Goal: Task Accomplishment & Management: Manage account settings

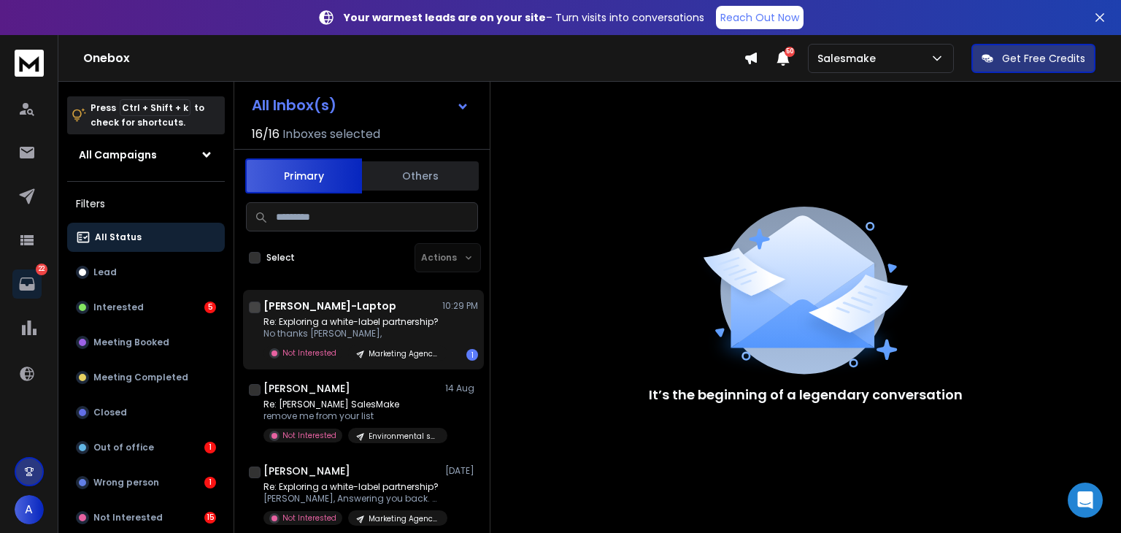
click at [451, 290] on div "Dan Drake-Laptop 10:29 PM Re: Exploring a white-label partnership? No thanks Da…" at bounding box center [363, 330] width 241 height 80
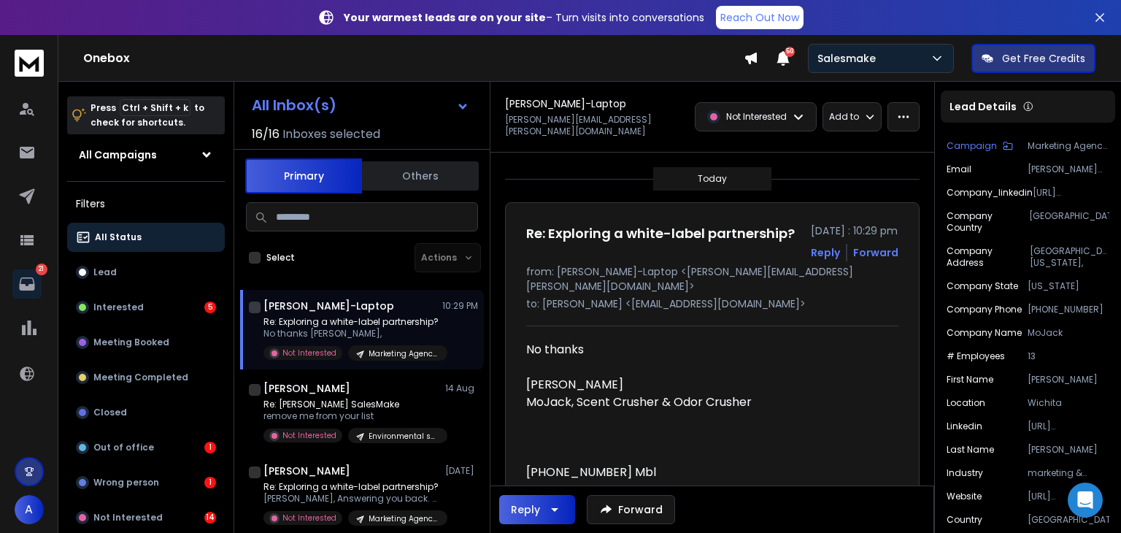
click at [867, 60] on p "Salesmake" at bounding box center [850, 58] width 64 height 15
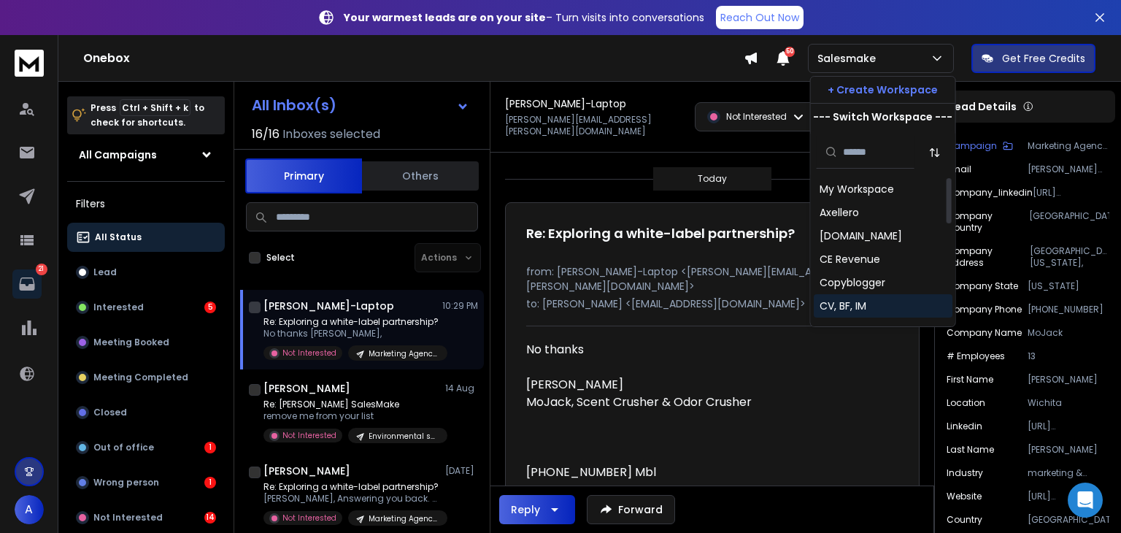
click at [864, 297] on div "CV, BF, IM" at bounding box center [883, 305] width 139 height 23
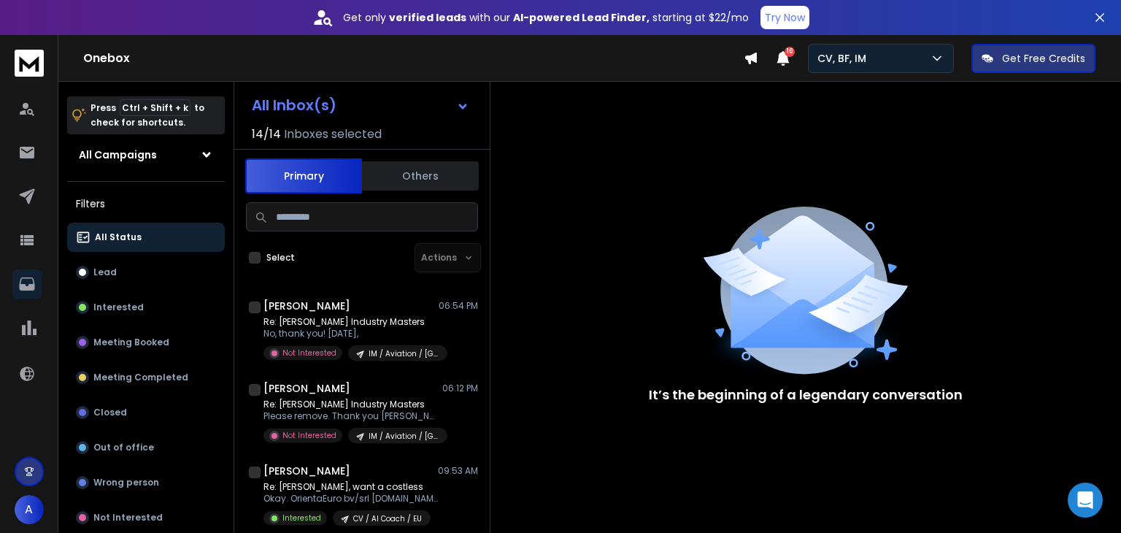
click at [896, 53] on div "CV, BF, IM" at bounding box center [881, 58] width 127 height 15
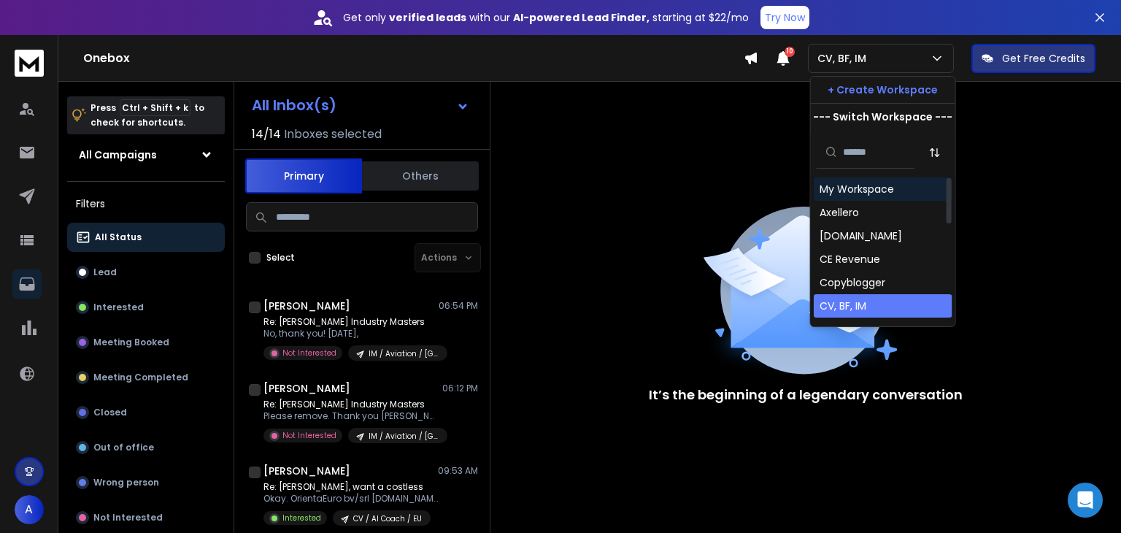
scroll to position [321, 0]
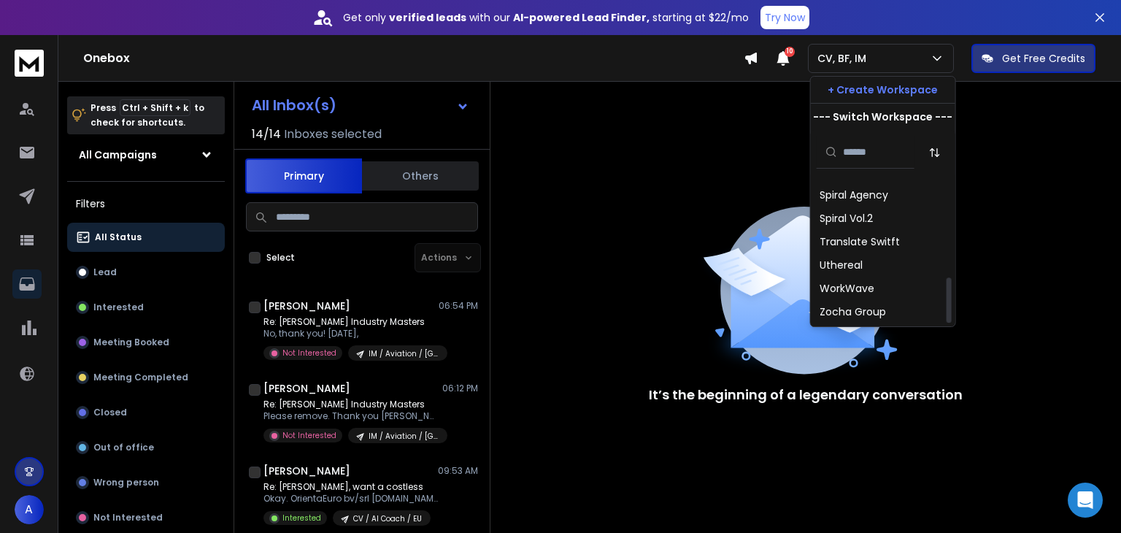
drag, startPoint x: 948, startPoint y: 199, endPoint x: 933, endPoint y: 326, distance: 127.1
click at [947, 323] on div at bounding box center [949, 299] width 5 height 45
click at [879, 285] on div "WorkWave" at bounding box center [883, 288] width 139 height 23
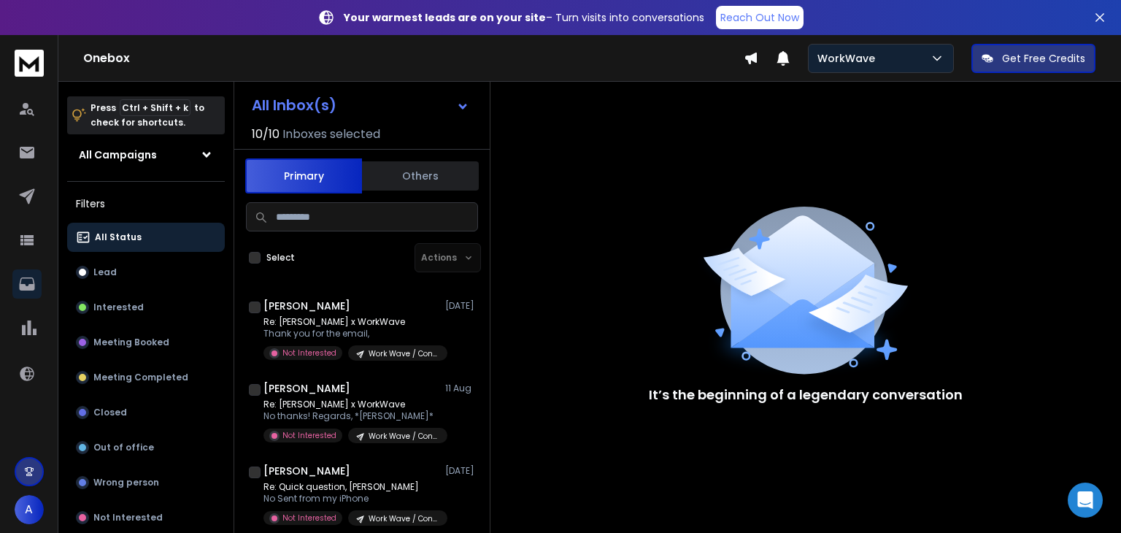
click at [884, 52] on div "WorkWave" at bounding box center [881, 58] width 127 height 15
click at [35, 184] on link at bounding box center [26, 196] width 29 height 29
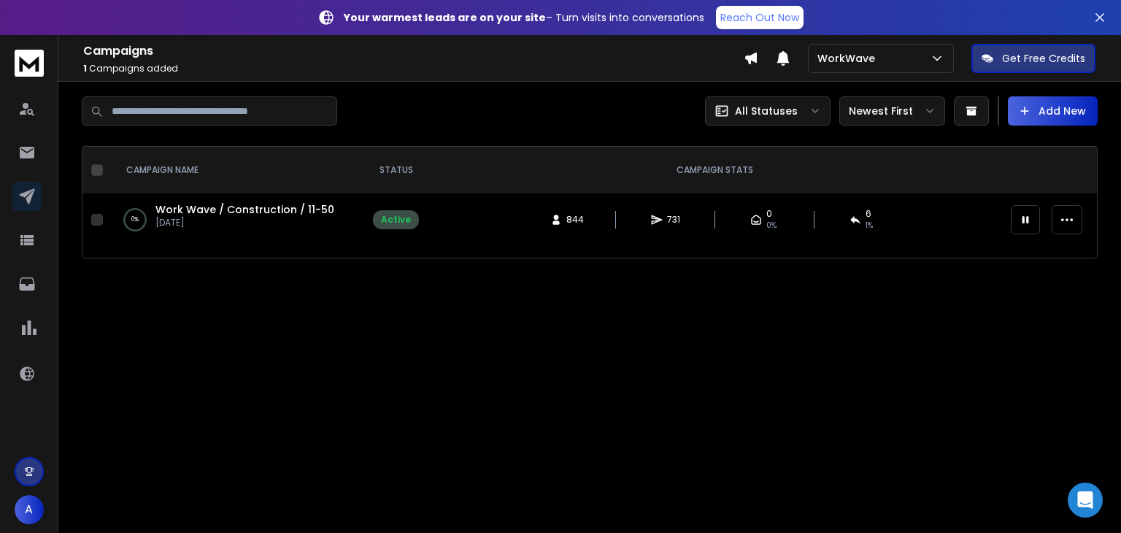
click at [321, 218] on p "12 days ago" at bounding box center [245, 223] width 179 height 12
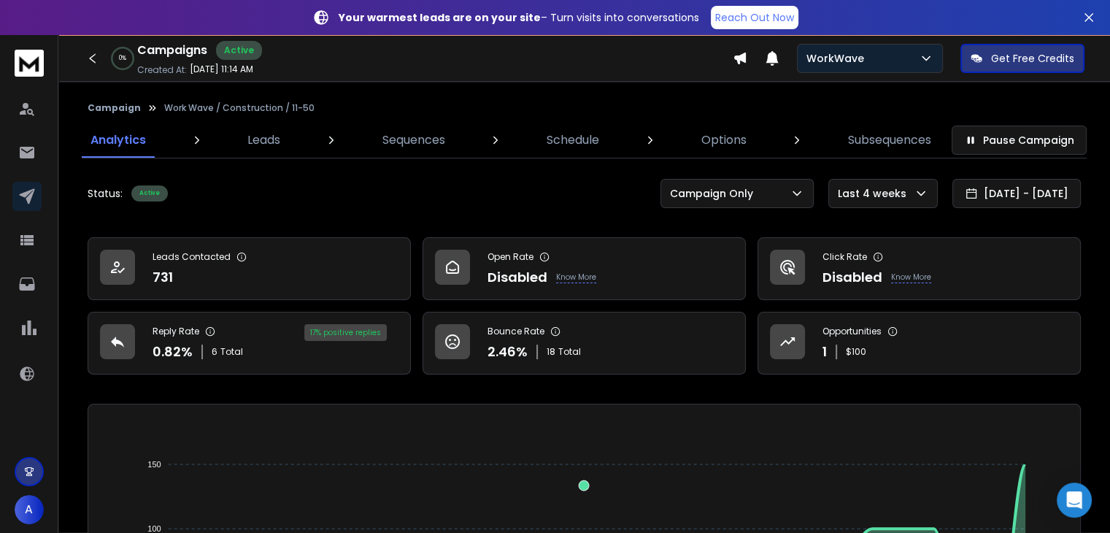
click at [824, 60] on p "WorkWave" at bounding box center [839, 58] width 64 height 15
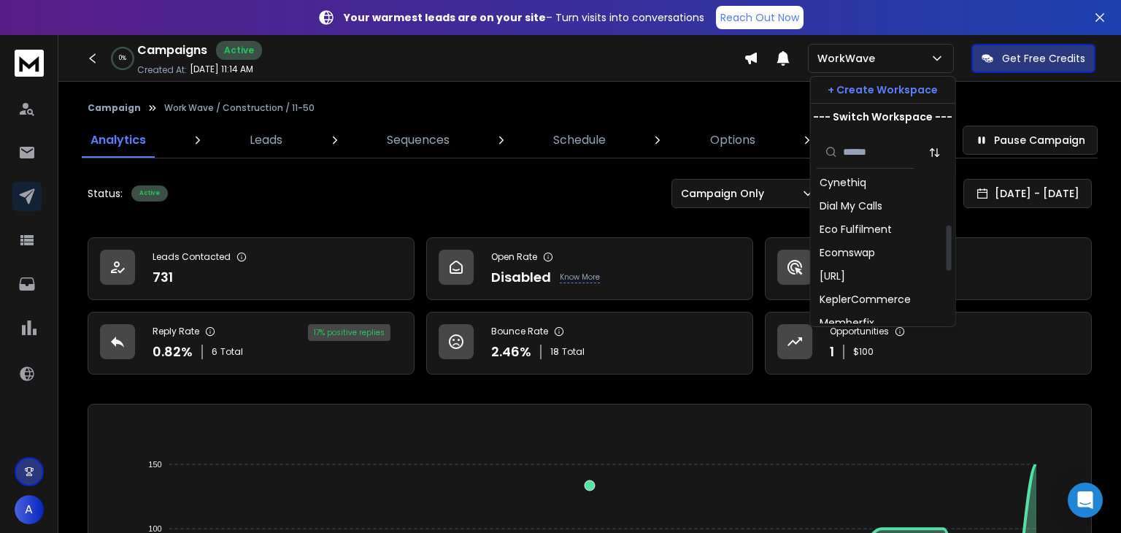
drag, startPoint x: 949, startPoint y: 194, endPoint x: 944, endPoint y: 244, distance: 49.9
click at [948, 242] on div at bounding box center [949, 248] width 5 height 45
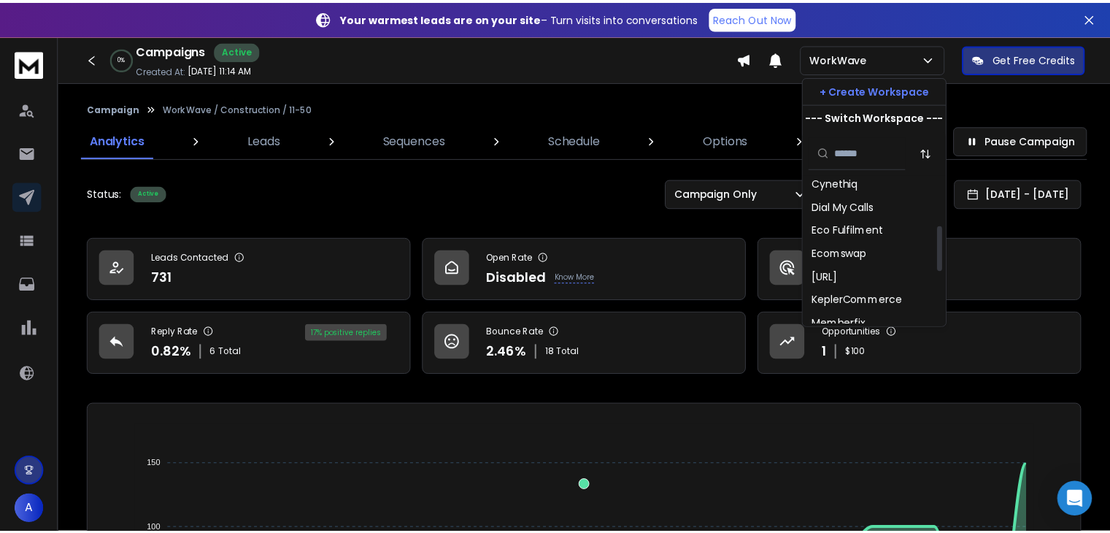
scroll to position [155, 0]
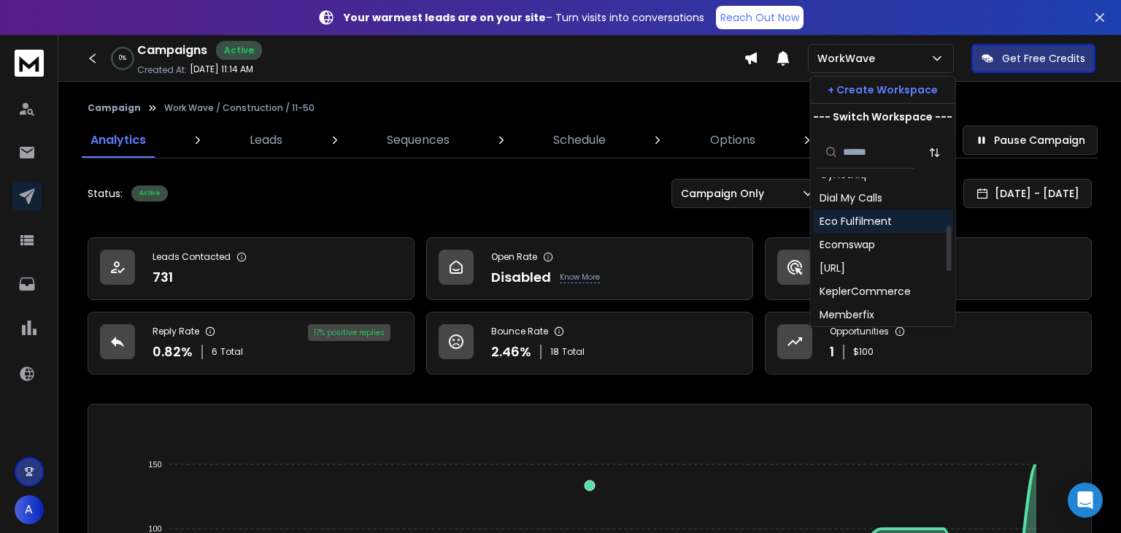
click at [894, 220] on div "Eco Fulfilment" at bounding box center [883, 221] width 139 height 23
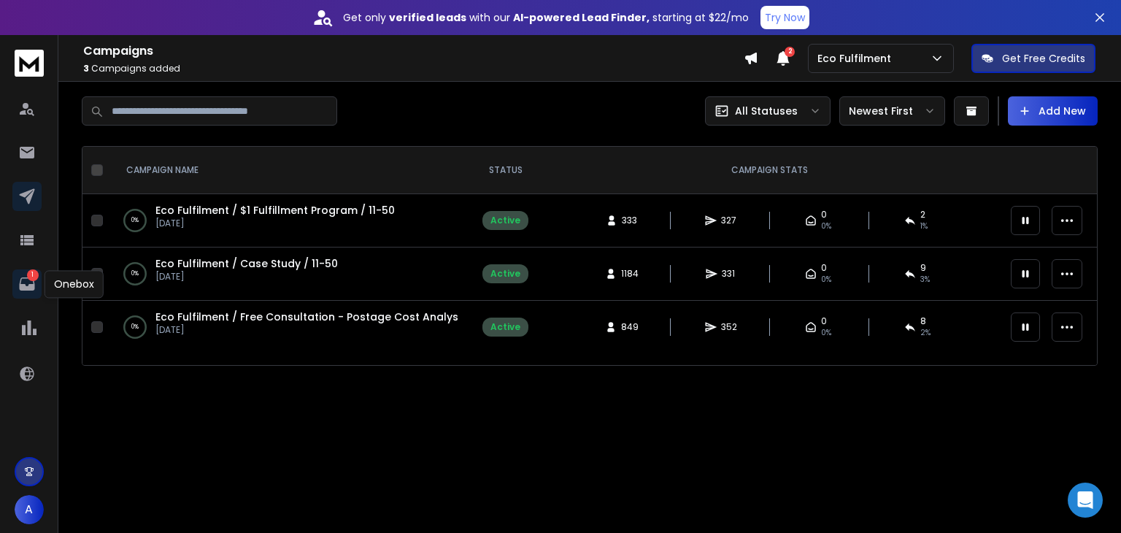
click at [34, 281] on icon at bounding box center [27, 284] width 18 height 18
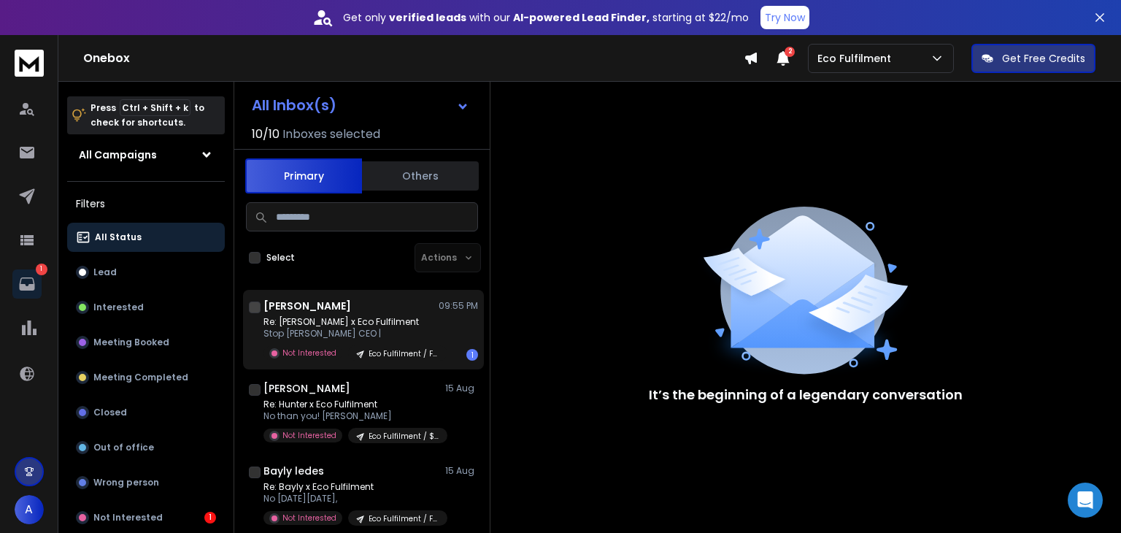
click at [412, 315] on div "[PERSON_NAME] 09:55 PM Re: [PERSON_NAME] Eco Fulfilment Stop [PERSON_NAME] CEO …" at bounding box center [371, 330] width 215 height 62
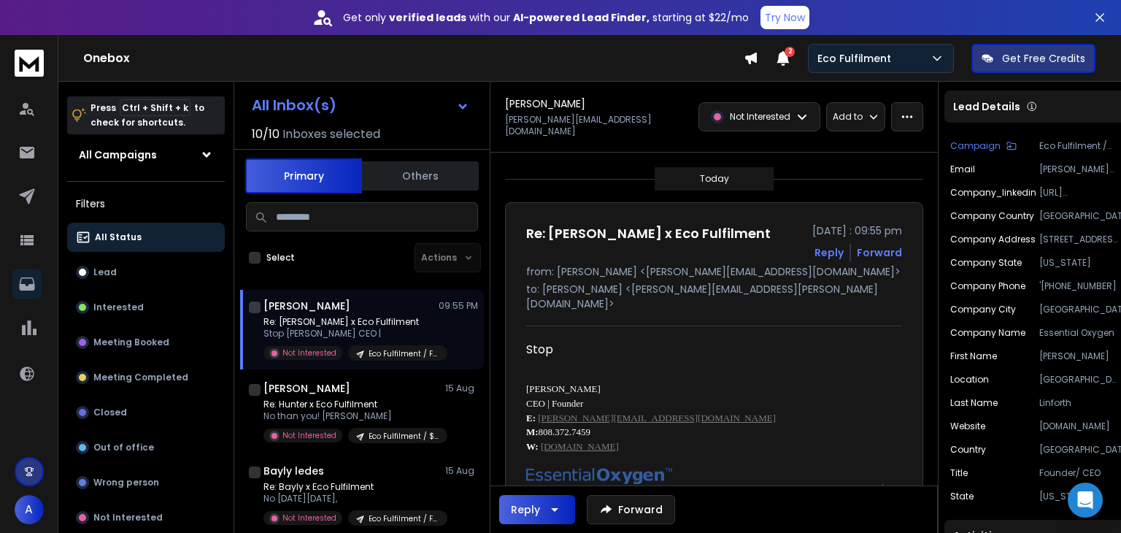
click at [859, 55] on p "Eco Fulfilment" at bounding box center [858, 58] width 80 height 15
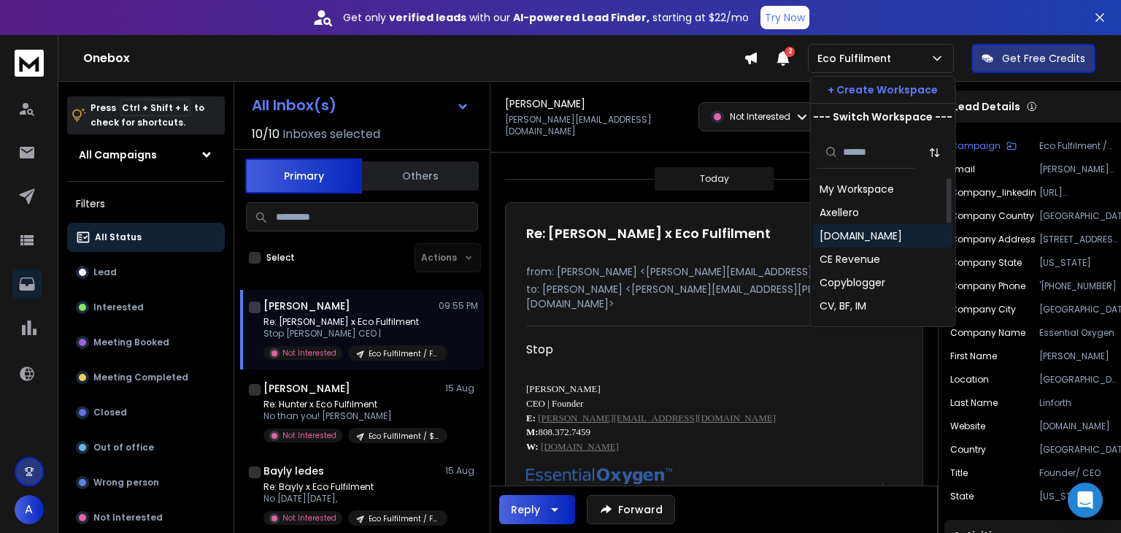
drag, startPoint x: 950, startPoint y: 188, endPoint x: 940, endPoint y: 179, distance: 13.4
click at [947, 179] on div at bounding box center [949, 200] width 5 height 45
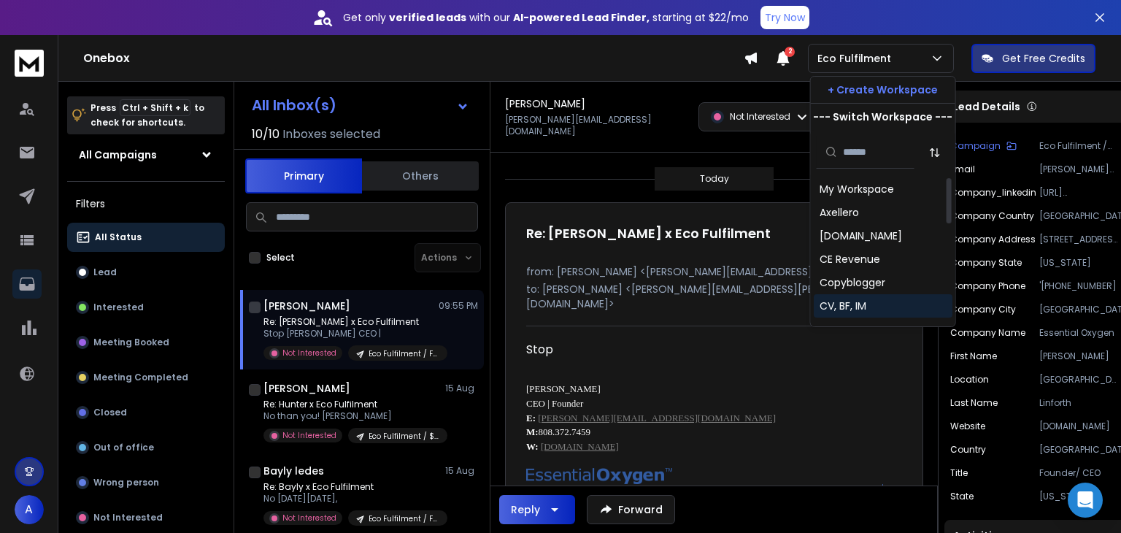
click at [875, 310] on div "CV, BF, IM" at bounding box center [883, 305] width 139 height 23
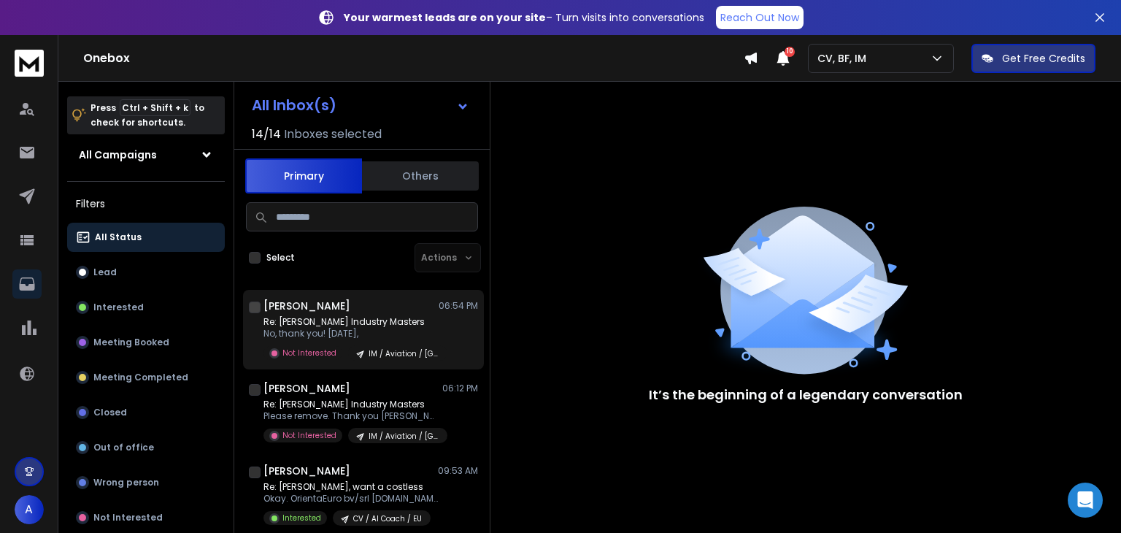
click at [367, 304] on div "Eric Hobbs 06:54 PM" at bounding box center [371, 306] width 215 height 15
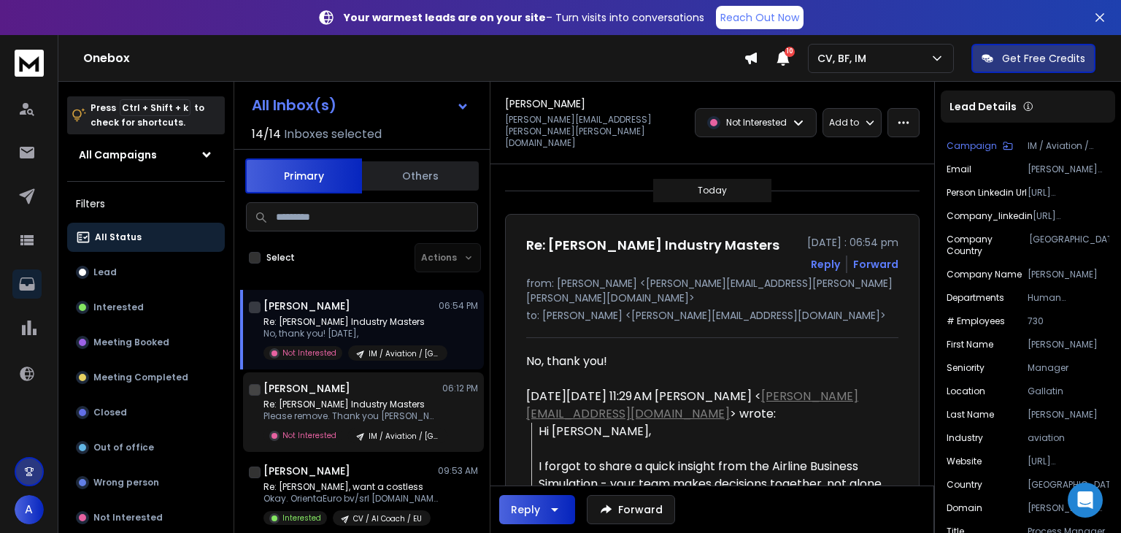
click at [371, 405] on p "Re: Kathy x Industry Masters" at bounding box center [351, 405] width 175 height 12
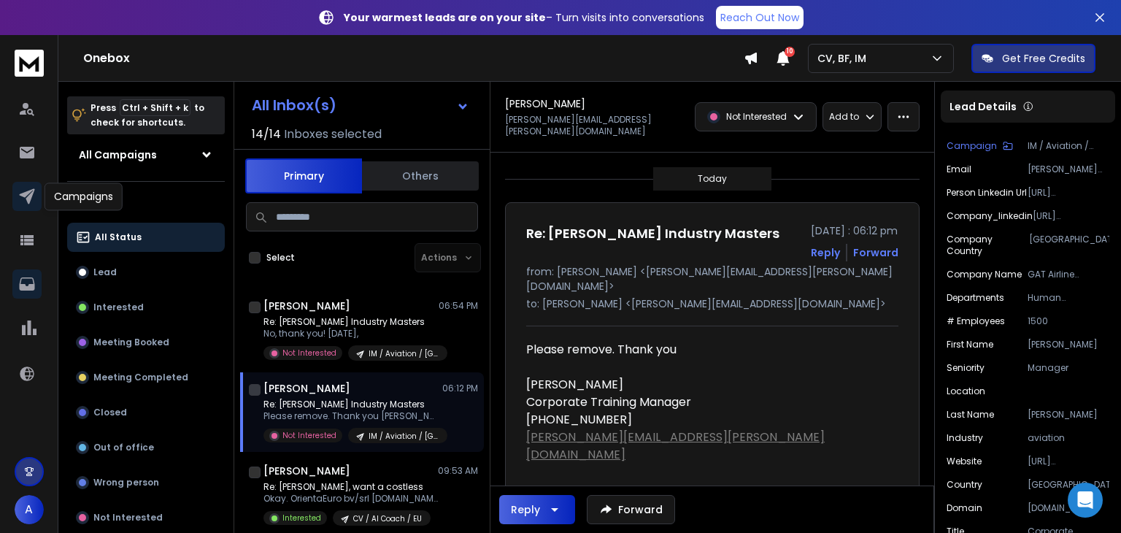
click at [31, 209] on link at bounding box center [26, 196] width 29 height 29
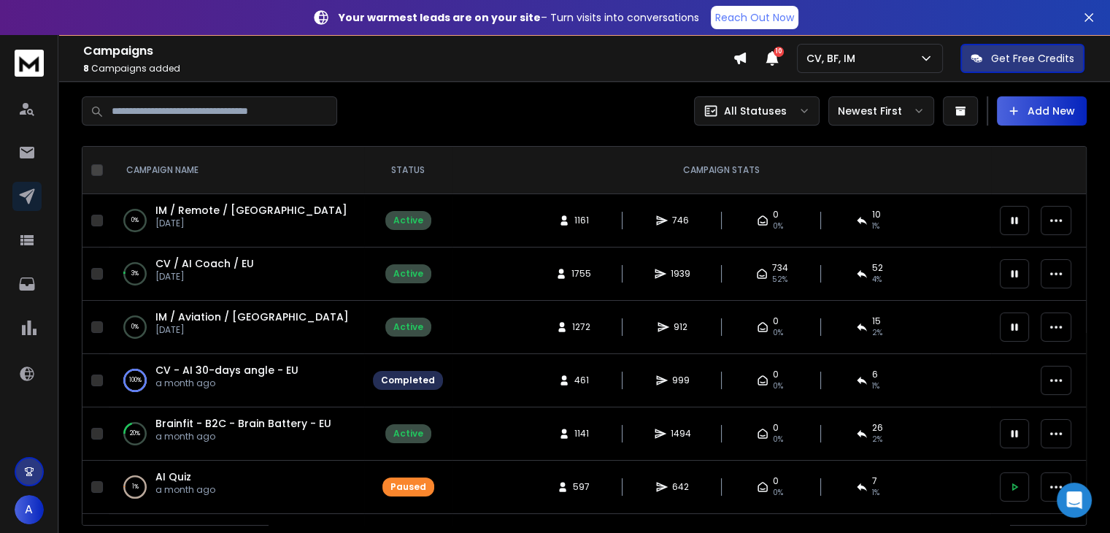
click at [251, 224] on div "0 % IM / Remote / USA 20 days ago" at bounding box center [236, 220] width 226 height 35
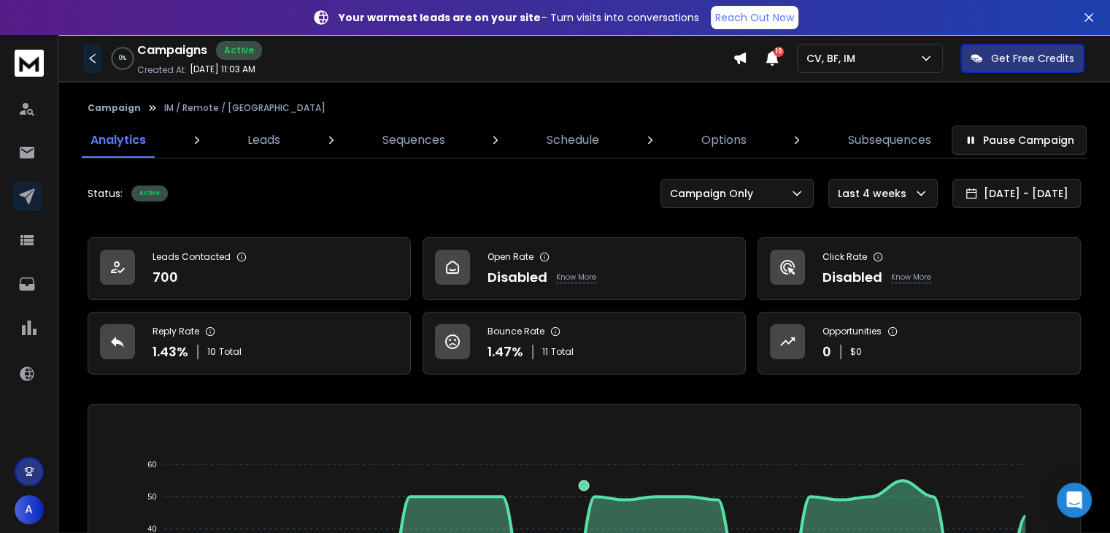
click at [93, 65] on button at bounding box center [92, 58] width 19 height 29
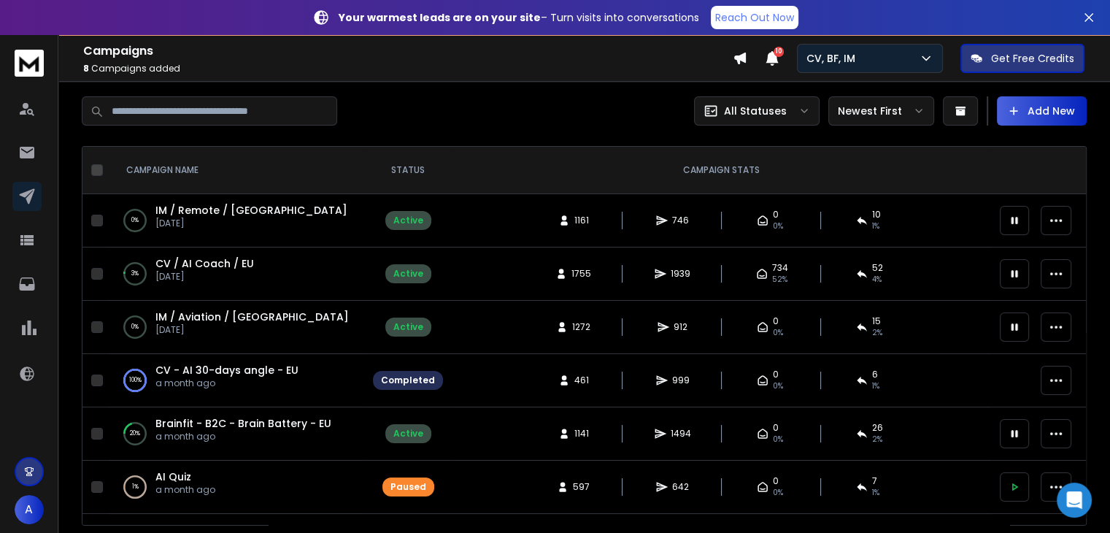
click at [879, 57] on div "CV, BF, IM" at bounding box center [870, 58] width 127 height 15
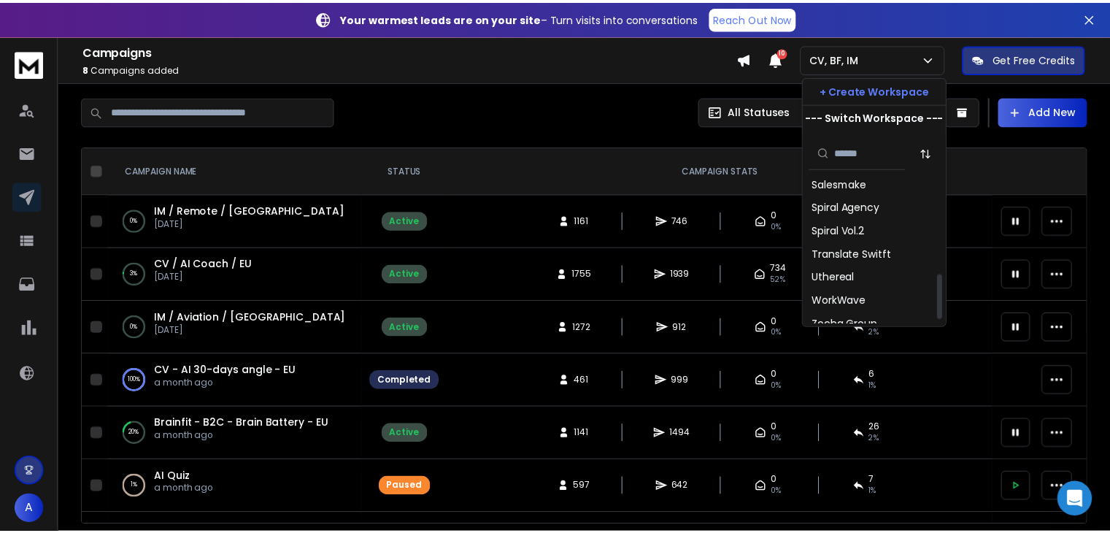
scroll to position [321, 0]
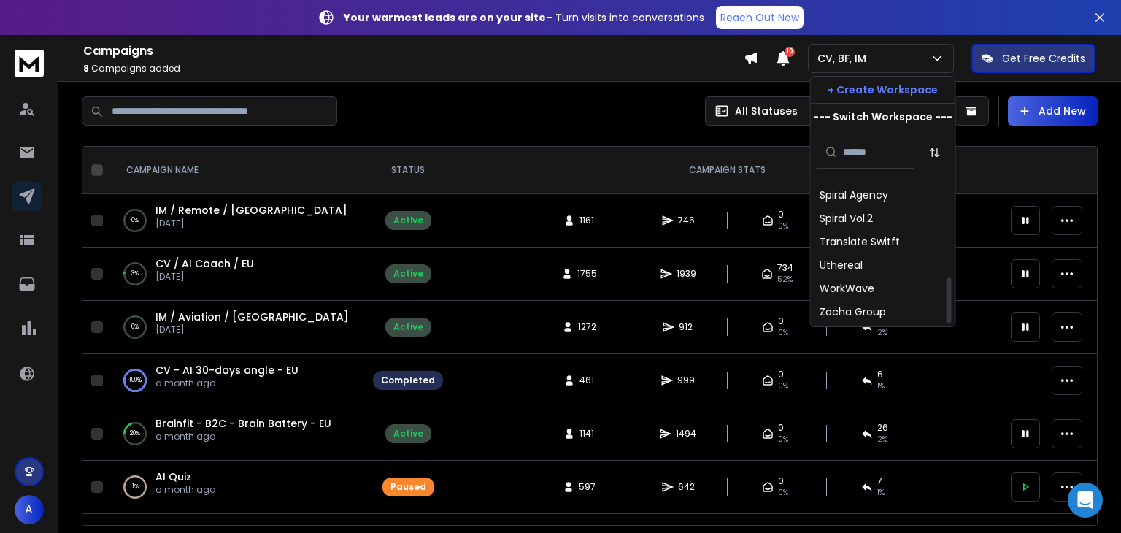
drag, startPoint x: 948, startPoint y: 202, endPoint x: 955, endPoint y: 319, distance: 117.7
click at [952, 319] on div at bounding box center [949, 299] width 5 height 45
click at [879, 285] on div "WorkWave" at bounding box center [883, 288] width 139 height 23
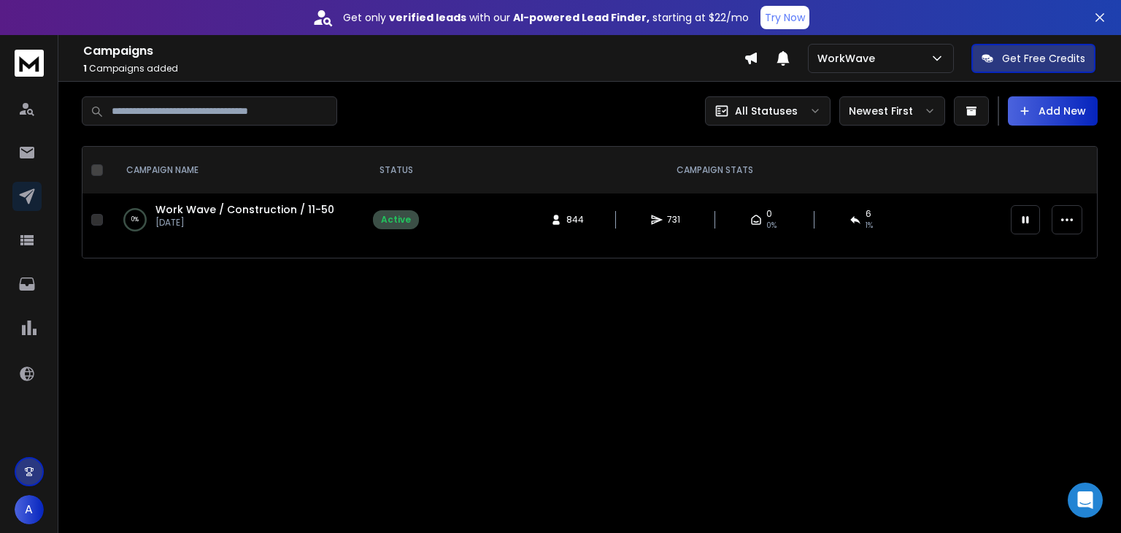
click at [289, 226] on p "[DATE]" at bounding box center [245, 223] width 179 height 12
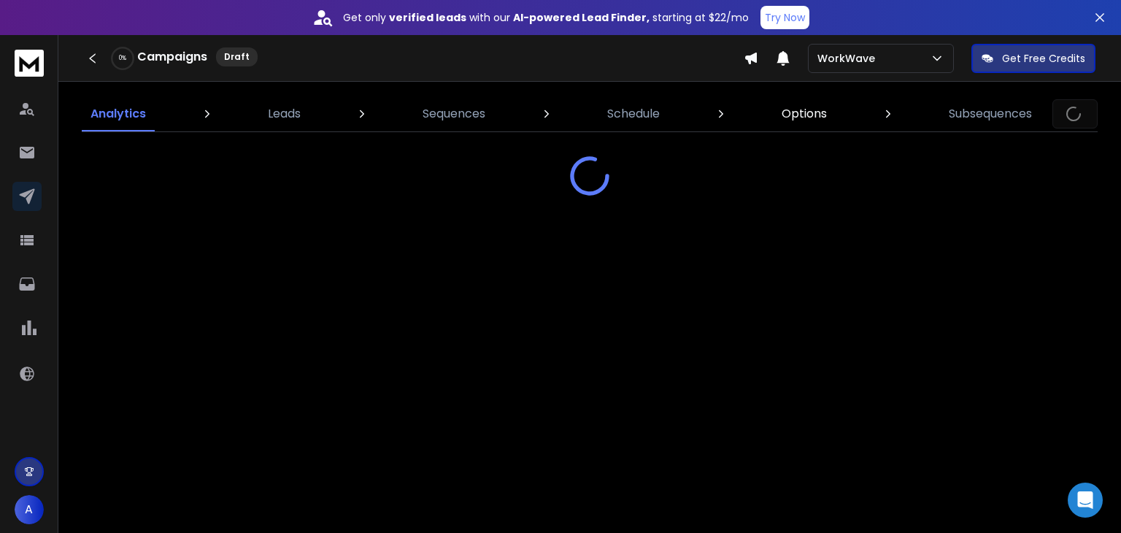
click at [805, 115] on p "Options" at bounding box center [804, 114] width 45 height 18
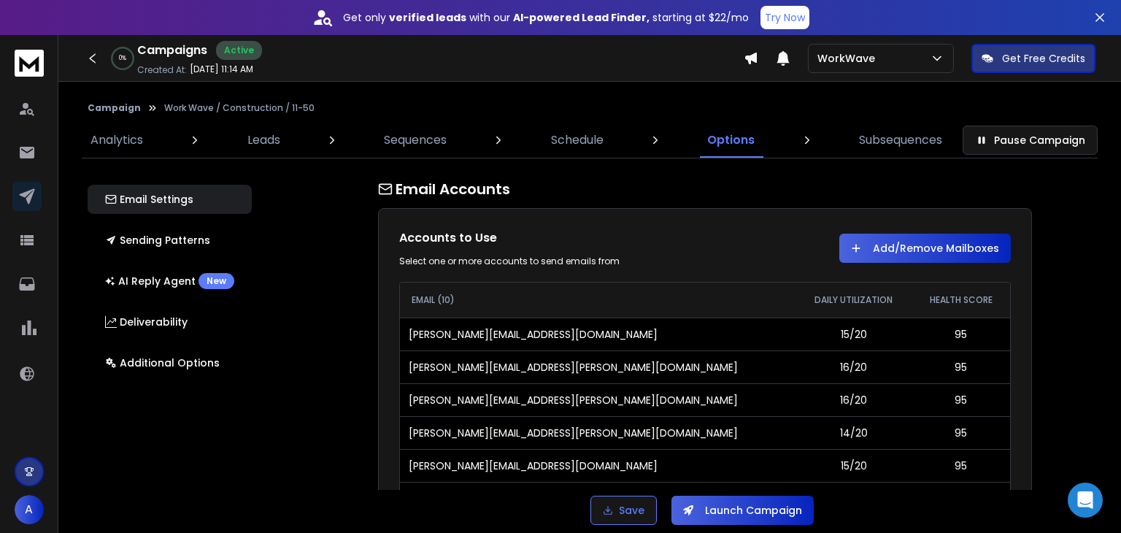
click at [1064, 252] on div "Email Accounts Accounts to Use Select one or more accounts to send emails from …" at bounding box center [714, 334] width 878 height 311
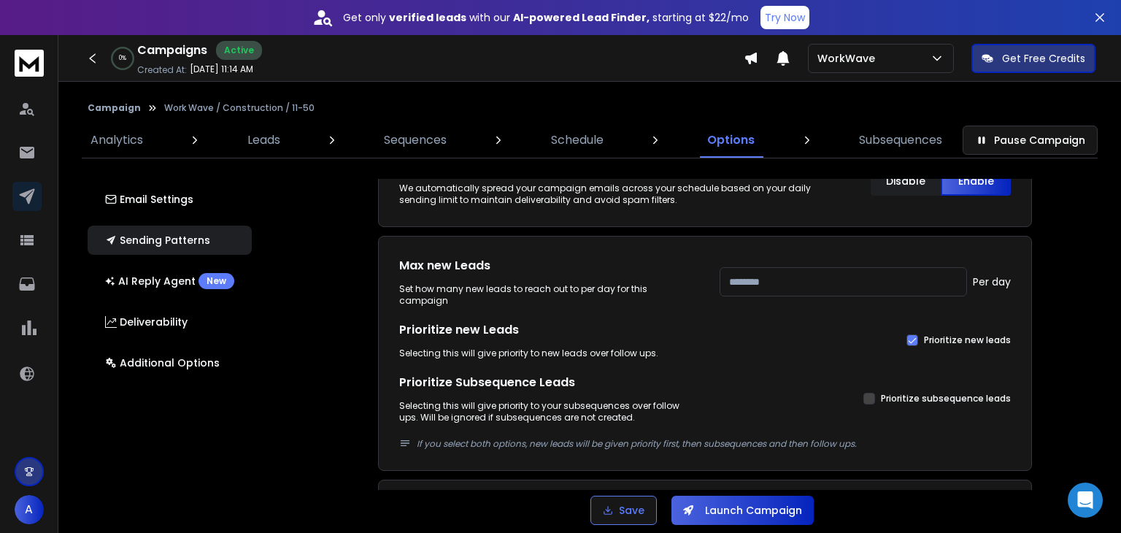
scroll to position [876, 0]
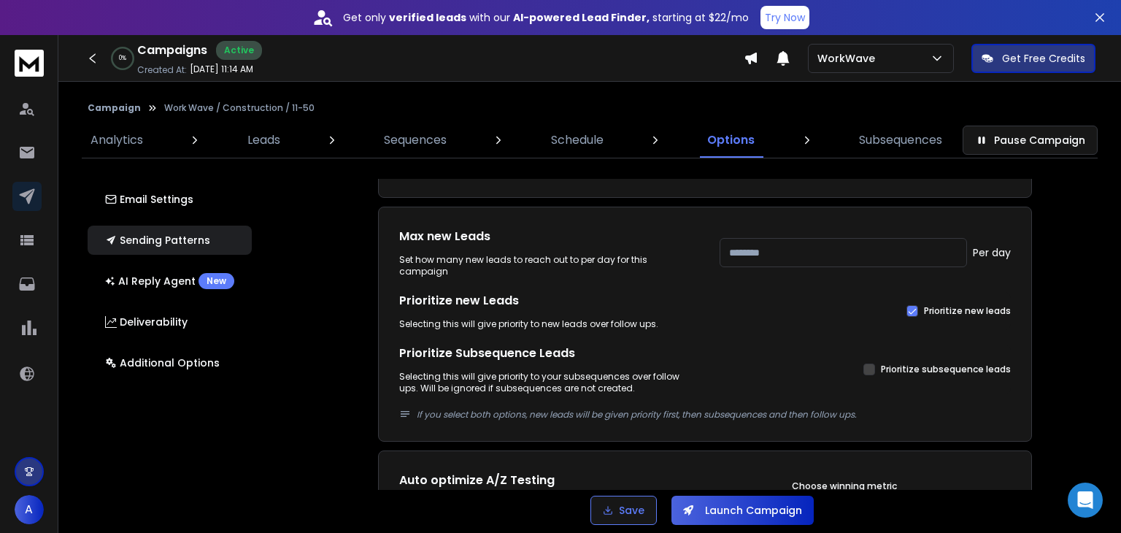
click at [970, 308] on label "Prioritize new leads" at bounding box center [967, 311] width 87 height 12
click at [918, 308] on button "Prioritize new leads" at bounding box center [913, 311] width 12 height 12
click at [633, 511] on button "Save" at bounding box center [624, 510] width 66 height 29
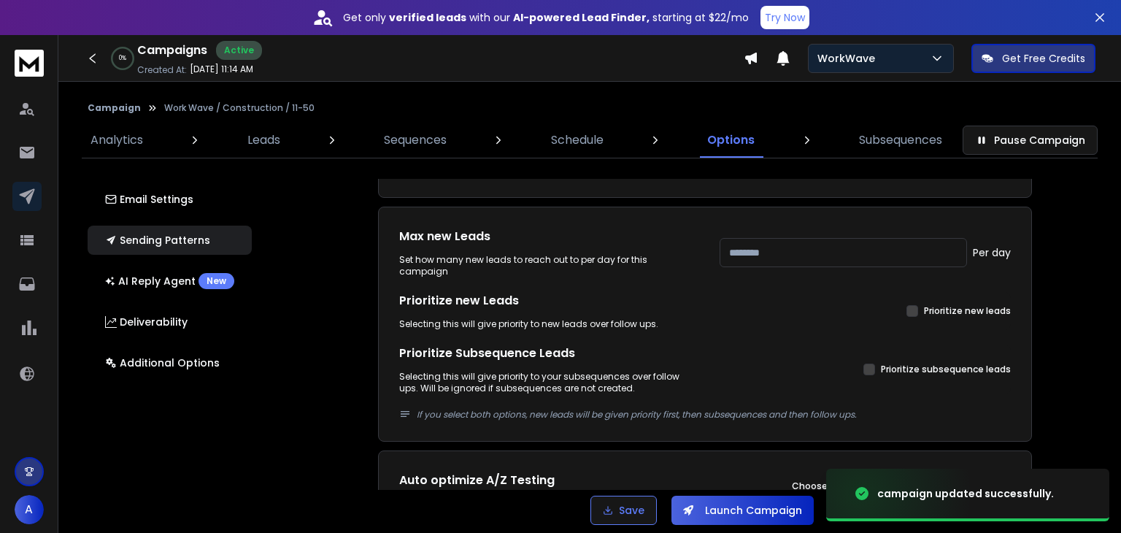
click at [855, 65] on p "WorkWave" at bounding box center [850, 58] width 64 height 15
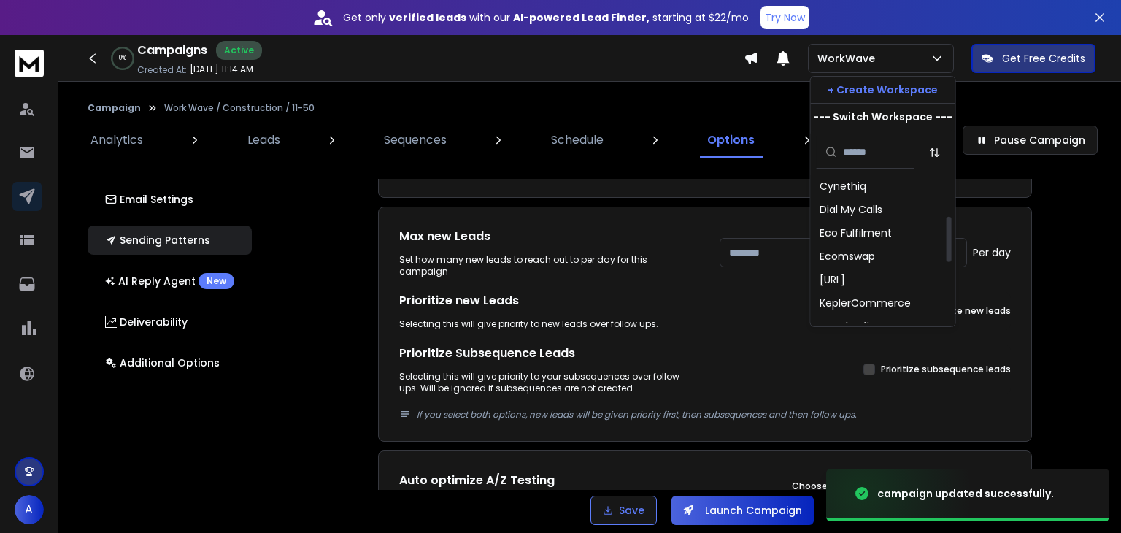
drag, startPoint x: 947, startPoint y: 203, endPoint x: 944, endPoint y: 248, distance: 45.4
click at [947, 248] on div at bounding box center [949, 239] width 5 height 45
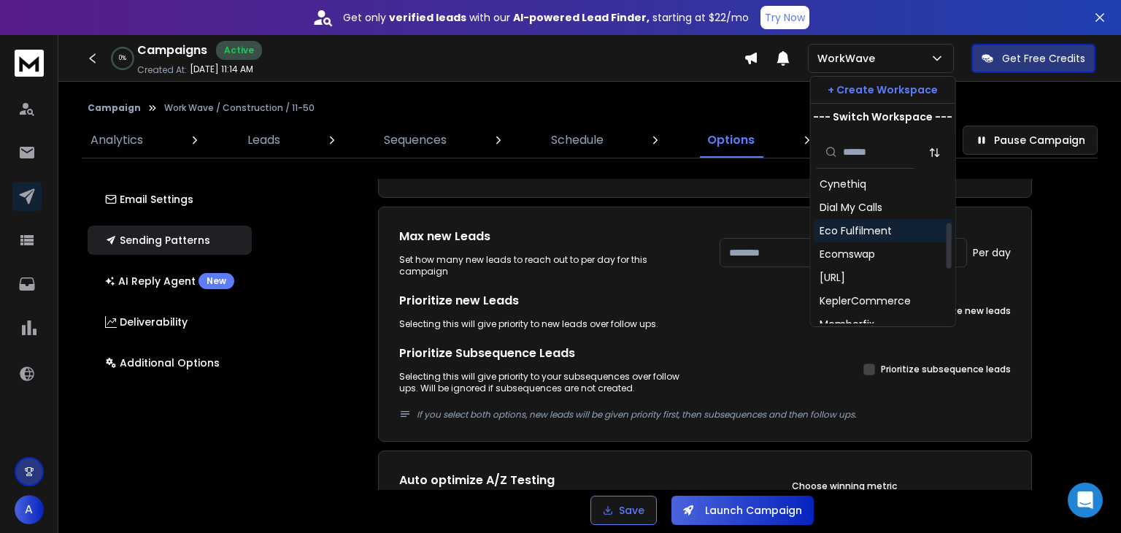
click at [888, 236] on div "Eco Fulfilment" at bounding box center [856, 230] width 72 height 15
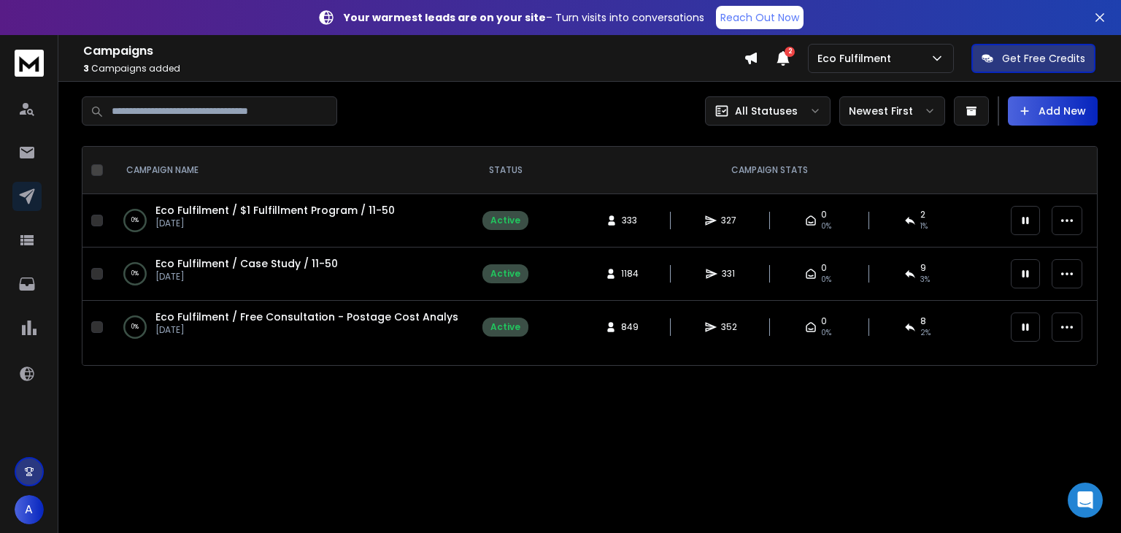
click at [339, 314] on span "Eco Fulfilment / Free Consultation - Postage Cost Analysis / 11-25" at bounding box center [330, 317] width 348 height 15
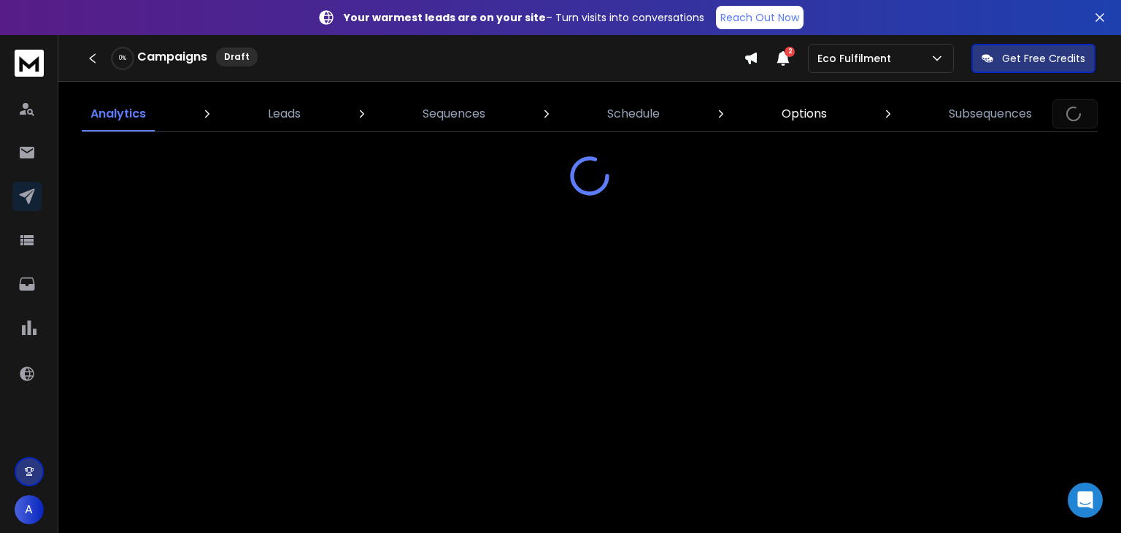
click at [797, 118] on p "Options" at bounding box center [804, 114] width 45 height 18
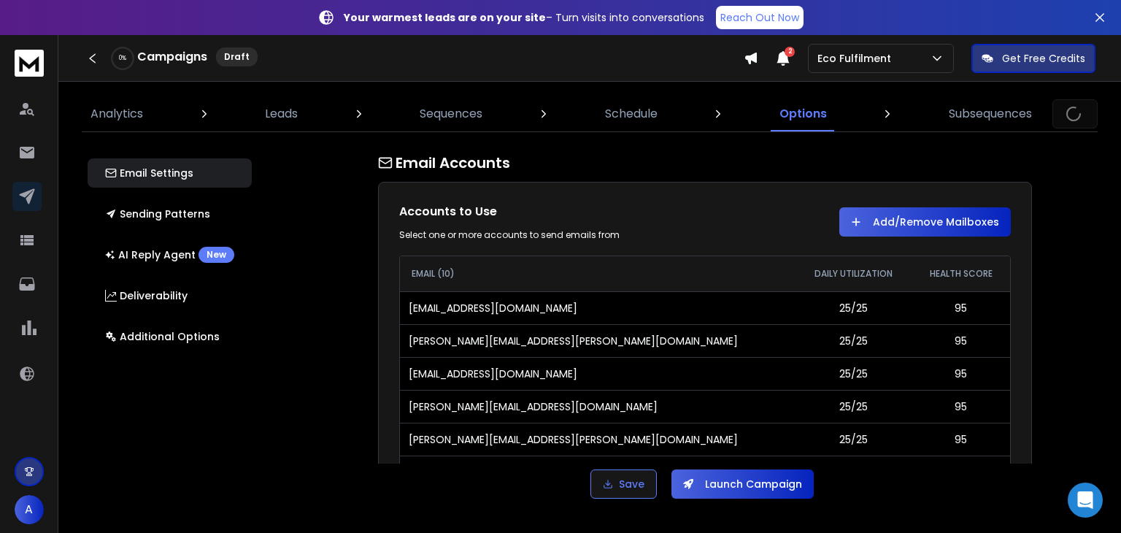
click at [1098, 266] on div "Email Accounts Accounts to Use Select one or more accounts to send emails from …" at bounding box center [714, 308] width 878 height 311
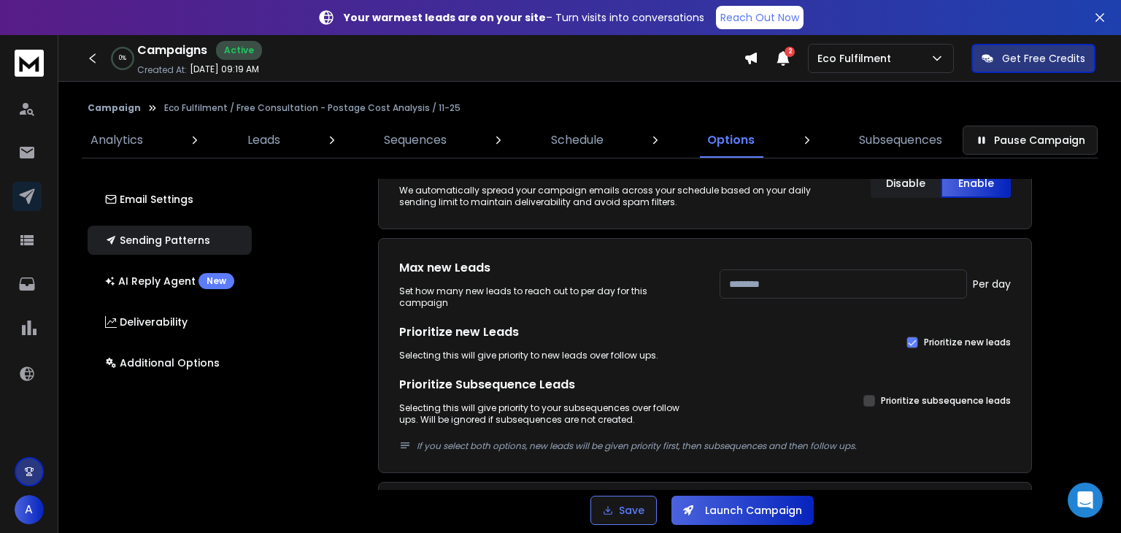
scroll to position [847, 0]
click at [929, 335] on label "Prioritize new leads" at bounding box center [967, 340] width 87 height 12
click at [918, 335] on button "Prioritize new leads" at bounding box center [913, 340] width 12 height 12
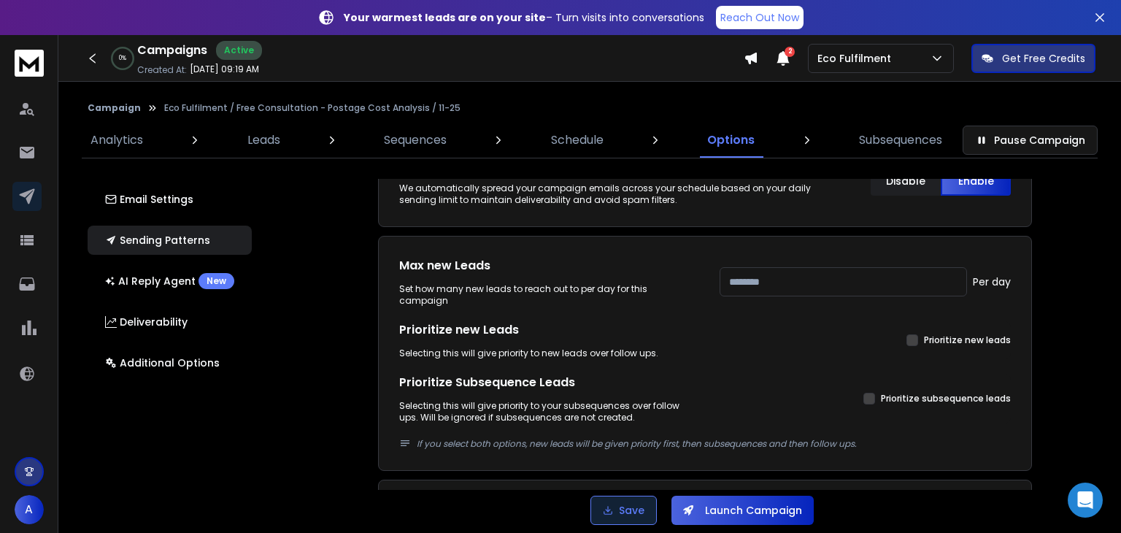
click at [625, 502] on button "Save" at bounding box center [624, 510] width 66 height 29
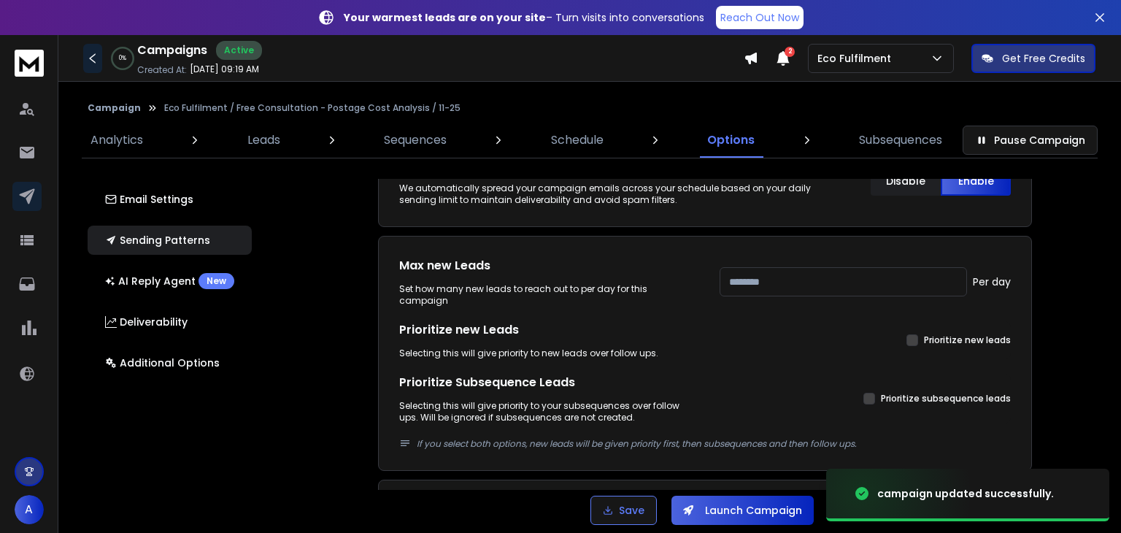
click at [97, 63] on icon at bounding box center [92, 58] width 13 height 13
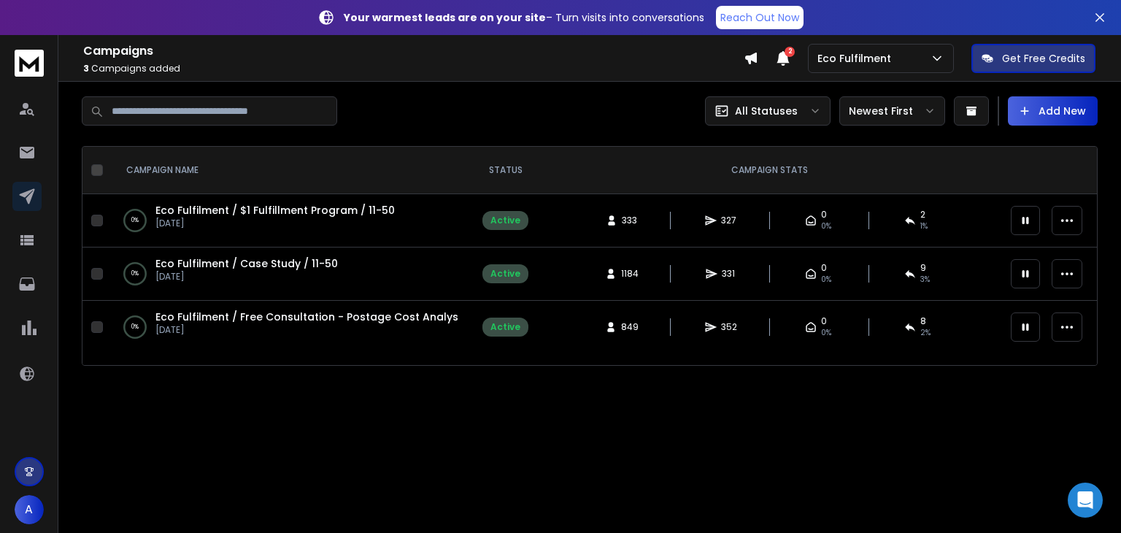
click at [326, 275] on p "[DATE]" at bounding box center [247, 277] width 183 height 12
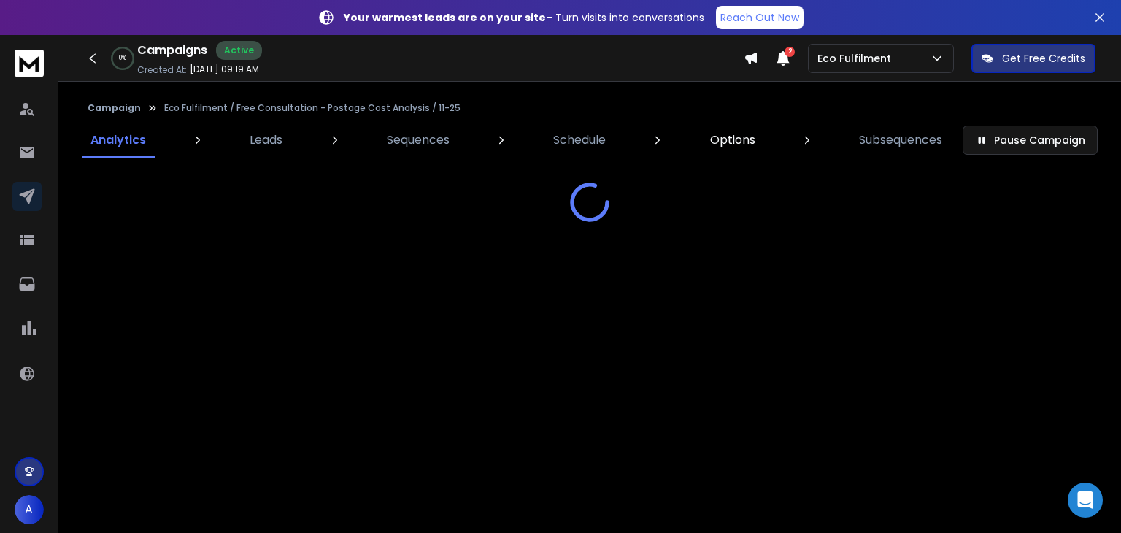
click at [742, 128] on link "Options" at bounding box center [733, 140] width 63 height 35
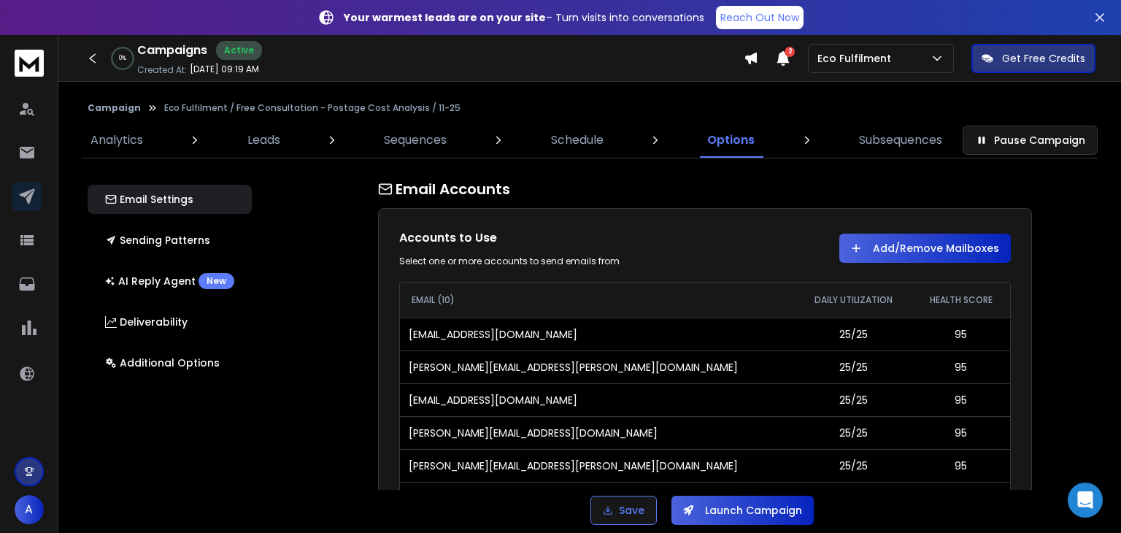
click at [753, 104] on div "Campaign Eco Fulfilment / Free Consultation - Postage Cost Analysis / 11-25" at bounding box center [590, 107] width 1016 height 23
click at [1121, 226] on div "Email Accounts Accounts to Use Select one or more accounts to send emails from …" at bounding box center [714, 334] width 878 height 311
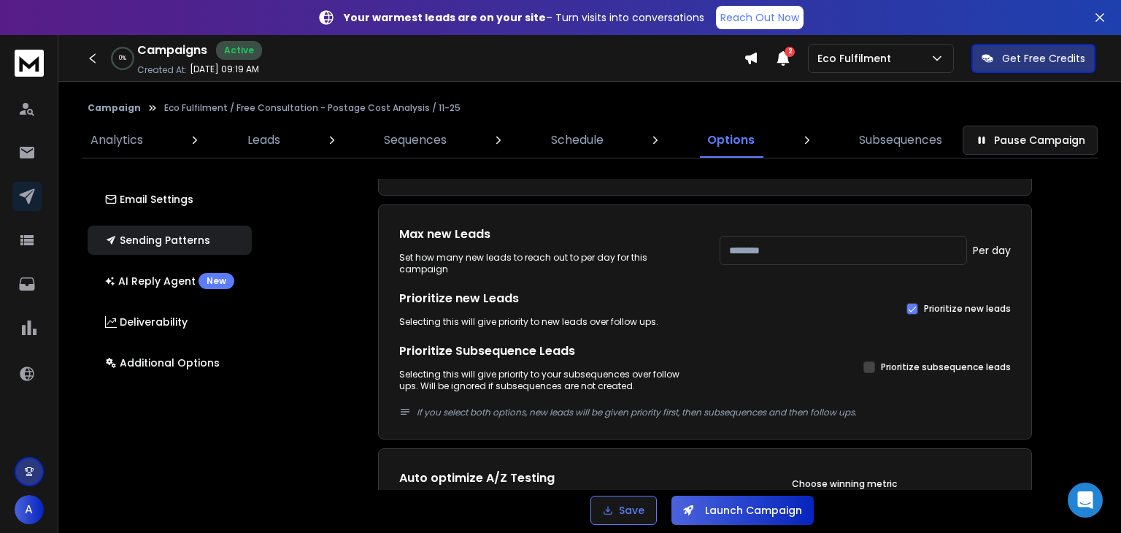
scroll to position [935, 0]
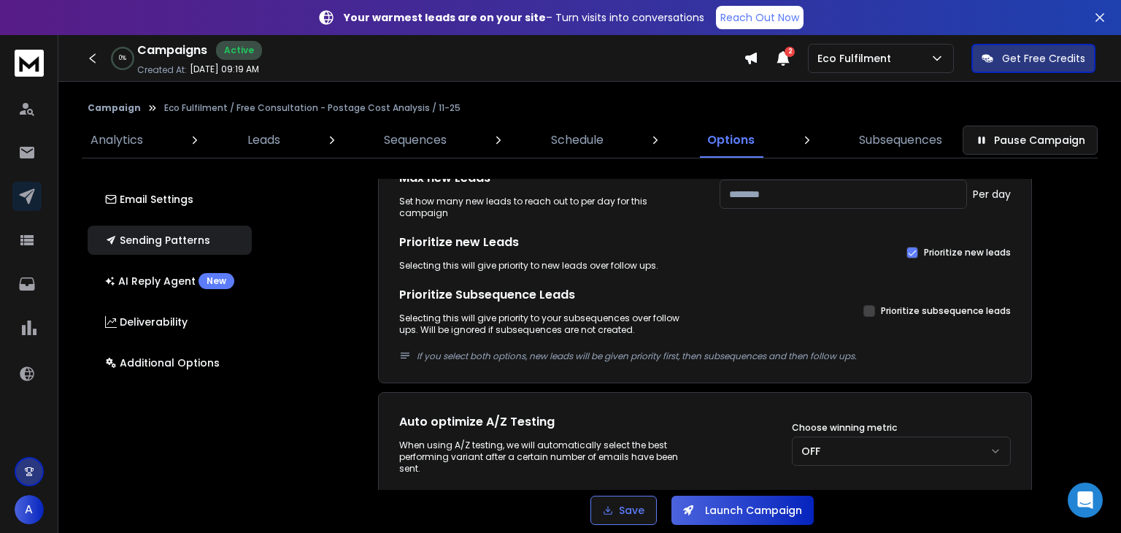
click at [980, 249] on label "Prioritize new leads" at bounding box center [967, 253] width 87 height 12
click at [918, 249] on button "Prioritize new leads" at bounding box center [913, 253] width 12 height 12
click at [629, 499] on button "Save" at bounding box center [624, 510] width 66 height 29
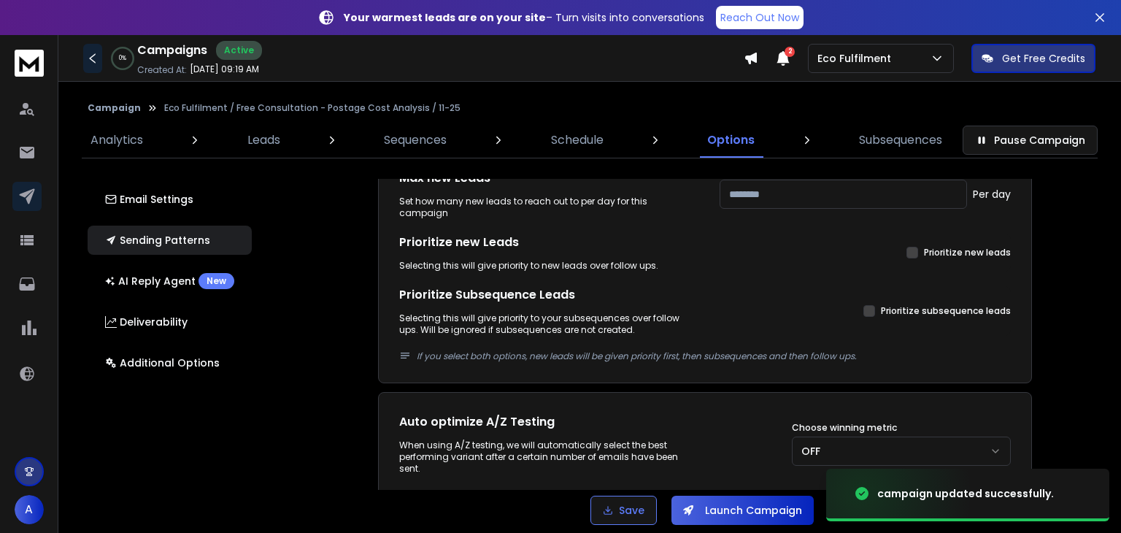
click at [96, 60] on icon at bounding box center [92, 58] width 13 height 13
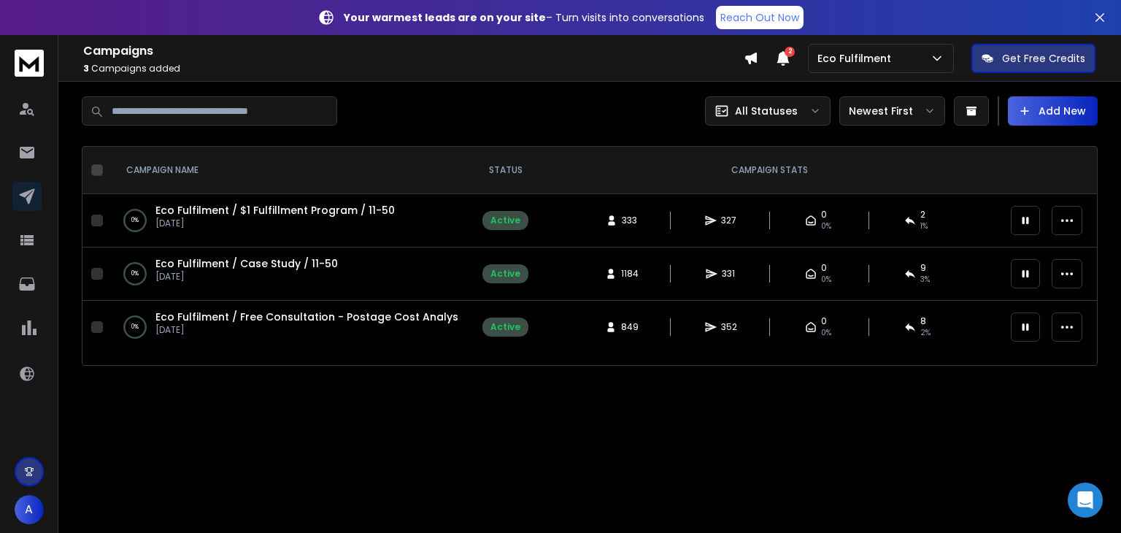
click at [408, 212] on div "0 % Eco Fulfilment / $1 Fulfillment Program / 11-50 [DATE]" at bounding box center [291, 220] width 336 height 35
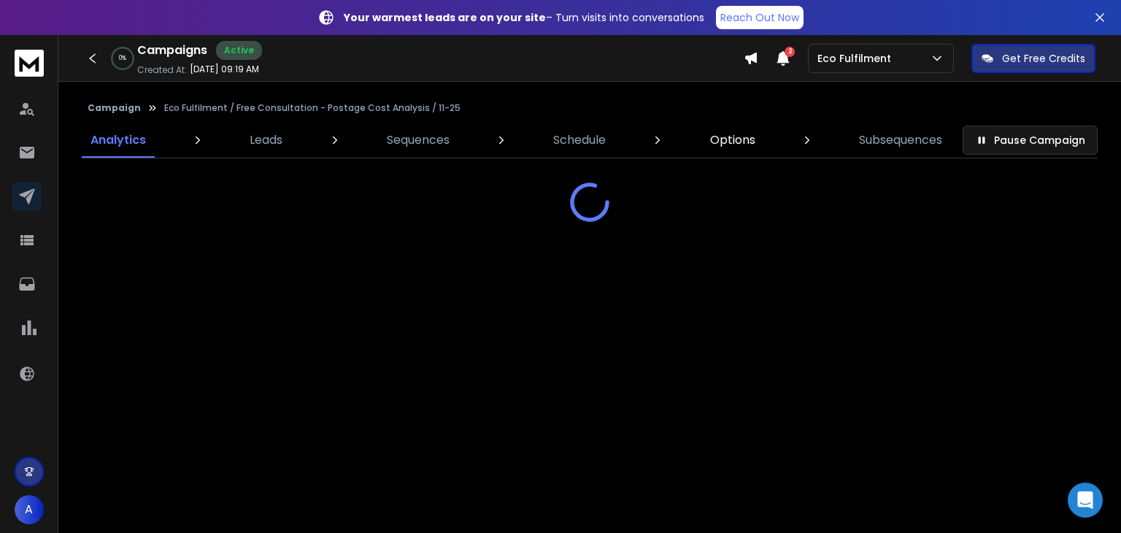
click at [719, 144] on p "Options" at bounding box center [732, 140] width 45 height 18
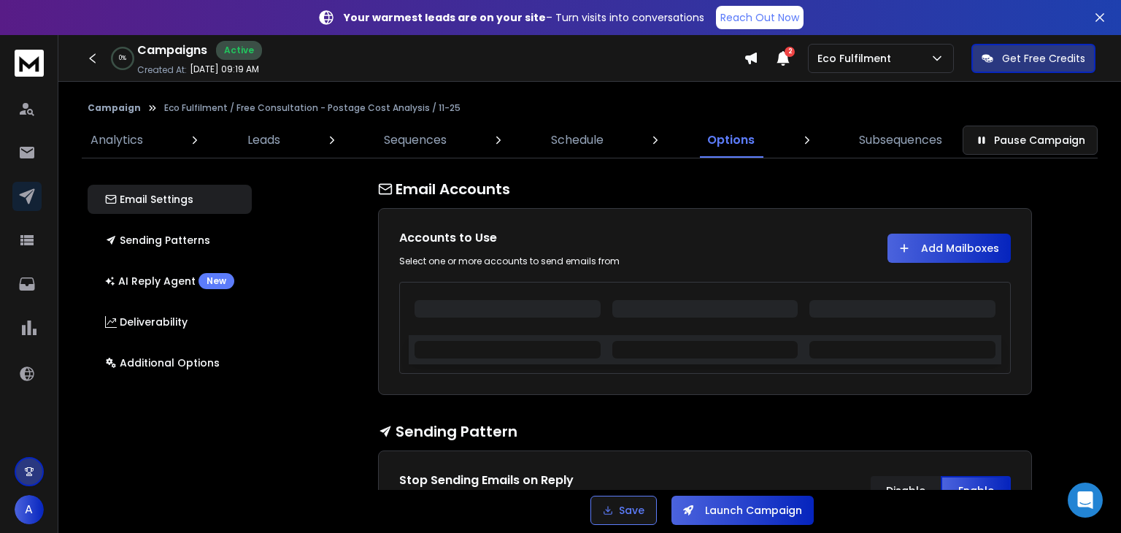
click at [1080, 292] on div "Email Accounts Accounts to Use Select one or more accounts to send emails from …" at bounding box center [714, 334] width 878 height 311
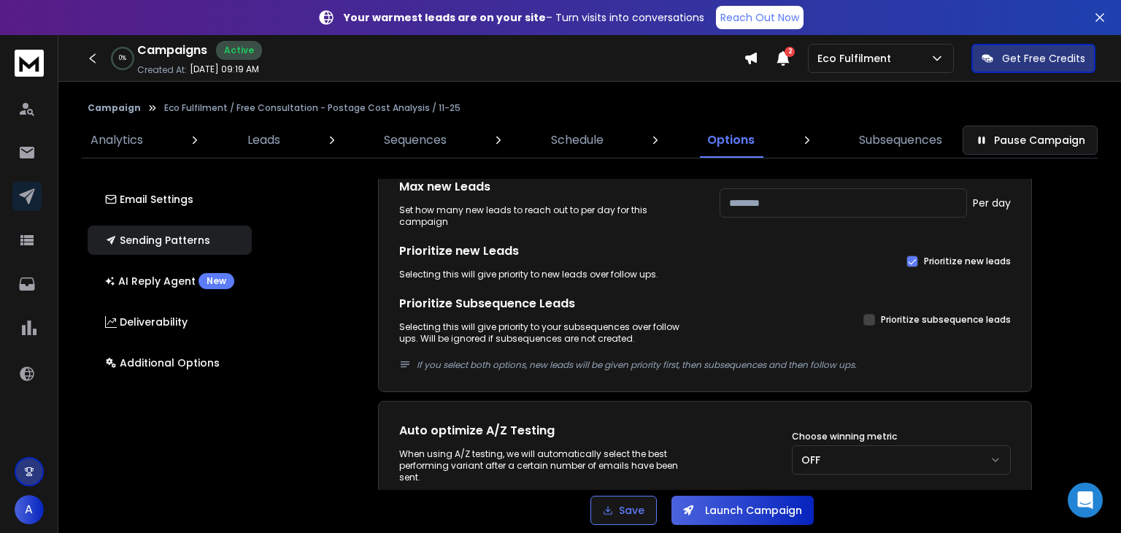
scroll to position [959, 0]
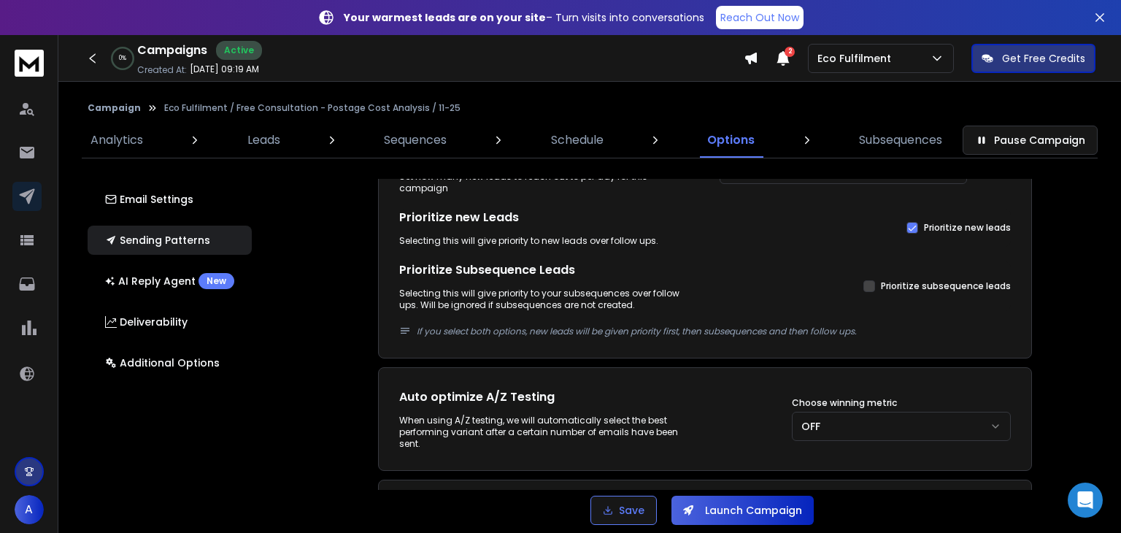
click at [972, 225] on label "Prioritize new leads" at bounding box center [967, 228] width 87 height 12
click at [918, 225] on button "Prioritize new leads" at bounding box center [913, 228] width 12 height 12
click at [619, 501] on button "Save" at bounding box center [624, 510] width 66 height 29
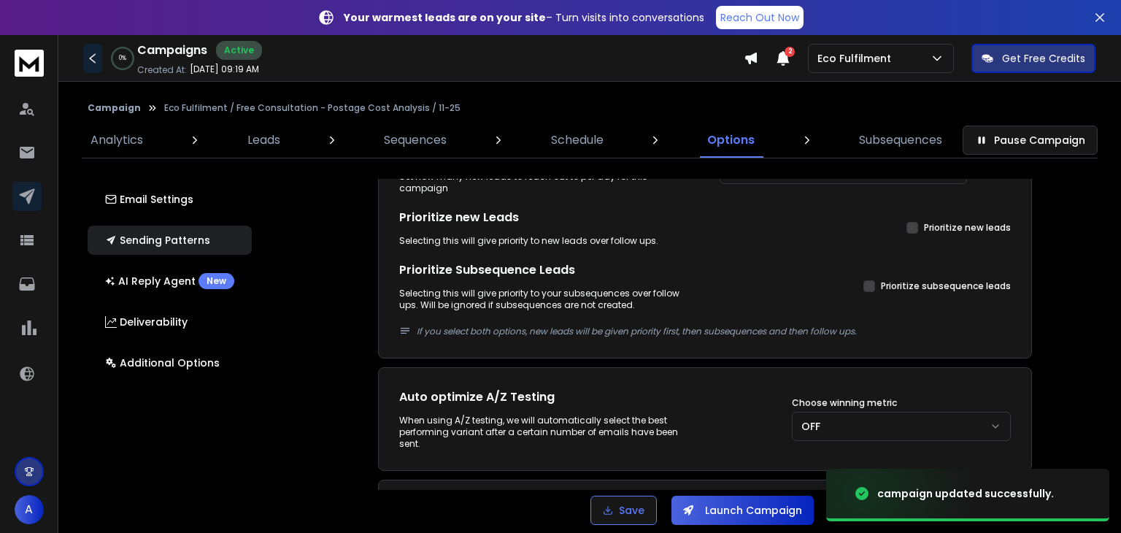
click at [96, 60] on icon at bounding box center [92, 58] width 13 height 13
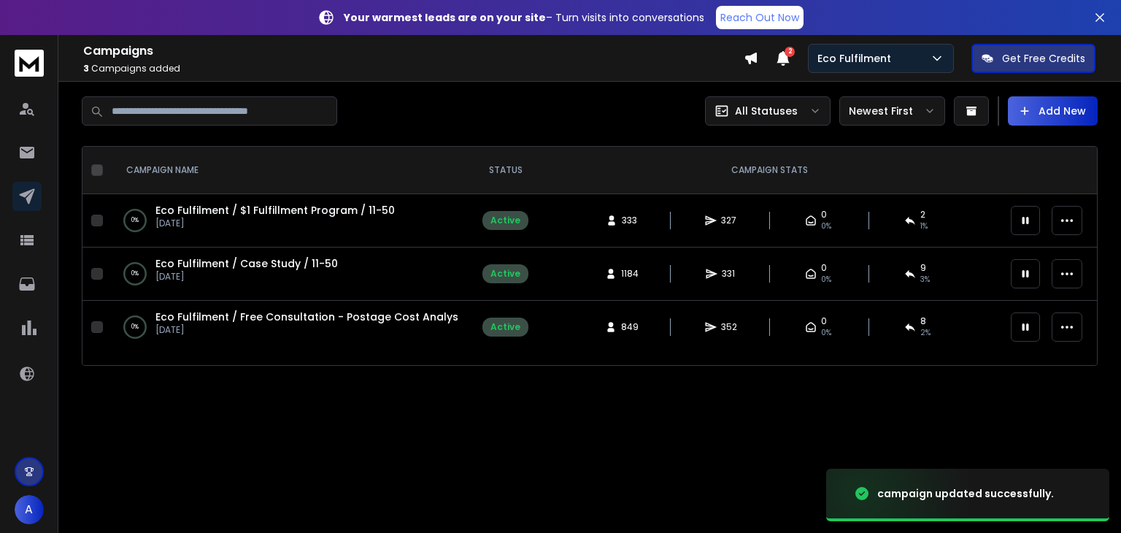
click at [886, 51] on p "Eco Fulfilment" at bounding box center [858, 58] width 80 height 15
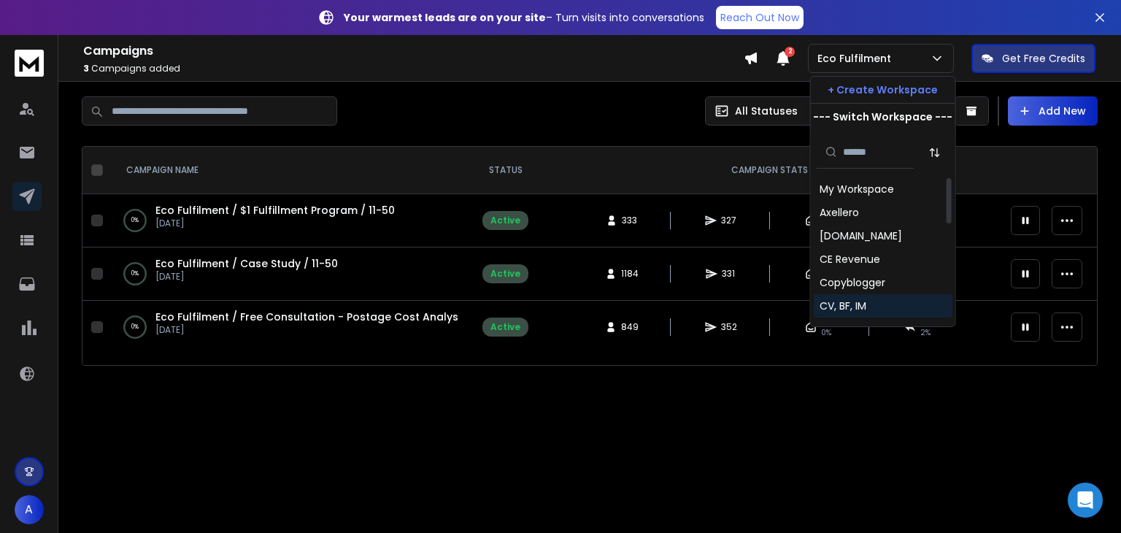
click at [883, 298] on div "CV, BF, IM" at bounding box center [883, 305] width 139 height 23
